Goal: Browse casually

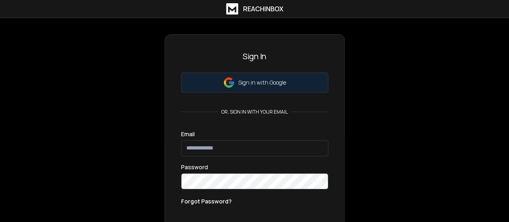
click at [234, 88] on button "Sign in with Google" at bounding box center [254, 82] width 147 height 20
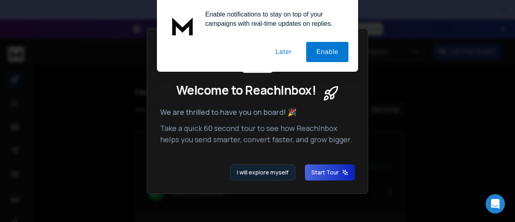
click at [274, 173] on button "I will explore myself" at bounding box center [262, 172] width 65 height 16
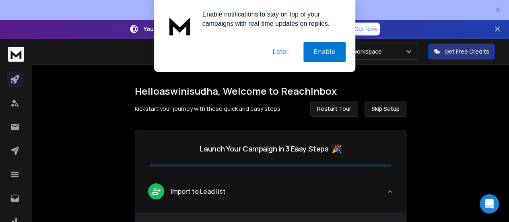
scroll to position [0, 0]
click at [279, 52] on button "Later" at bounding box center [280, 52] width 36 height 20
